Goal: Task Accomplishment & Management: Use online tool/utility

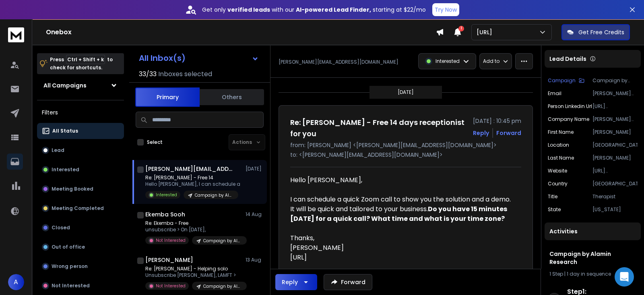
scroll to position [131, 0]
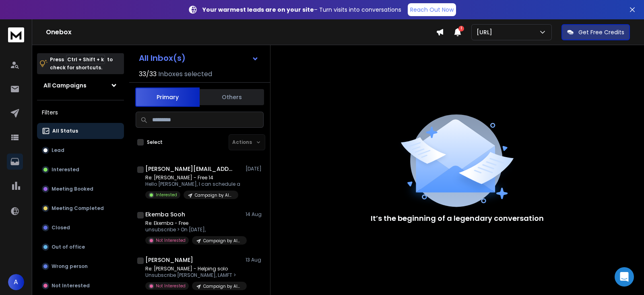
drag, startPoint x: 169, startPoint y: 119, endPoint x: 124, endPoint y: 99, distance: 49.4
click at [169, 119] on input at bounding box center [200, 119] width 128 height 16
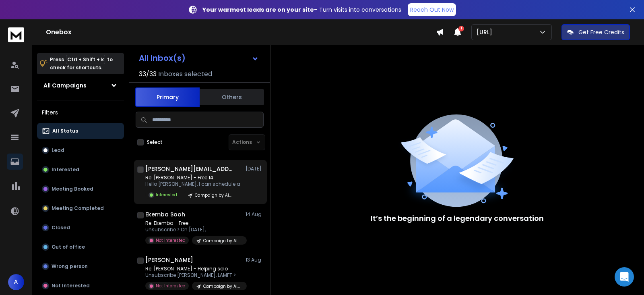
click at [145, 173] on div "[PERSON_NAME][EMAIL_ADDRESS][DOMAIN_NAME] [DATE] Re: [PERSON_NAME] - Free 14 He…" at bounding box center [204, 182] width 118 height 34
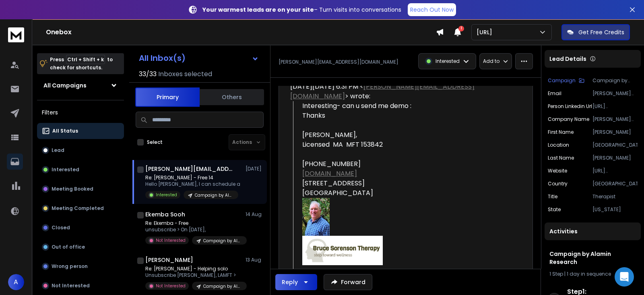
scroll to position [191, 0]
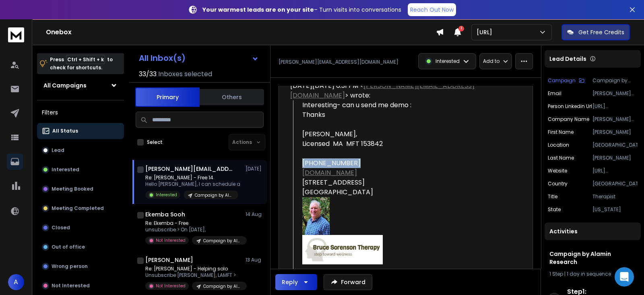
drag, startPoint x: 359, startPoint y: 170, endPoint x: 296, endPoint y: 175, distance: 63.8
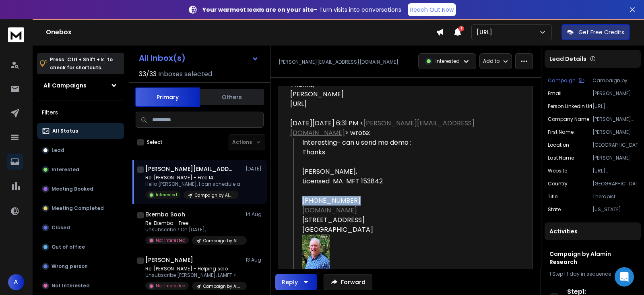
scroll to position [149, 0]
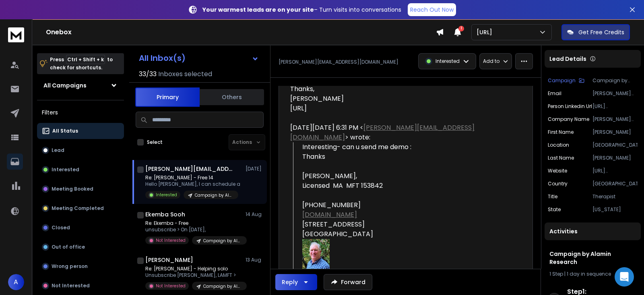
click at [360, 200] on div at bounding box center [408, 195] width 212 height 10
drag, startPoint x: 598, startPoint y: 274, endPoint x: 500, endPoint y: 263, distance: 98.4
click at [549, 272] on div "Campaign by Alamin Research 1 Step | 1 day in sequence" at bounding box center [592, 262] width 96 height 27
